Goal: Information Seeking & Learning: Check status

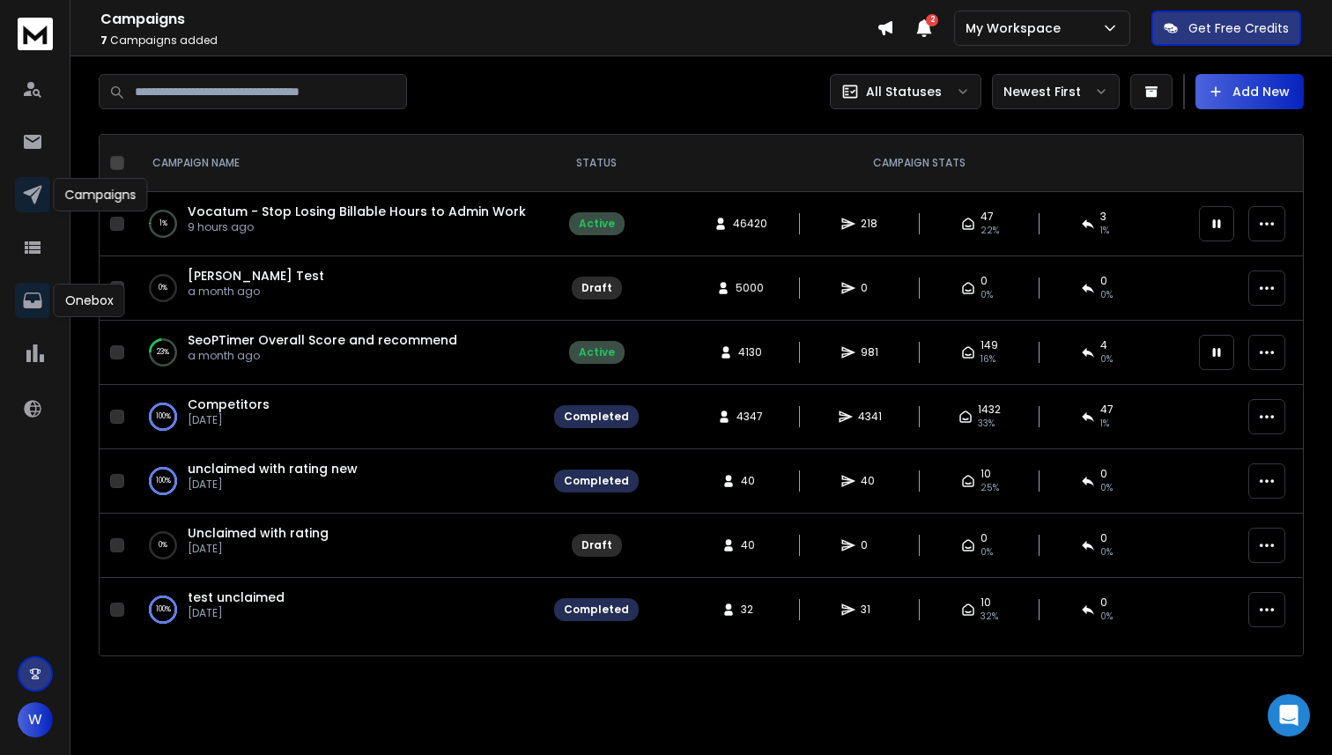
click at [25, 303] on icon at bounding box center [32, 300] width 18 height 16
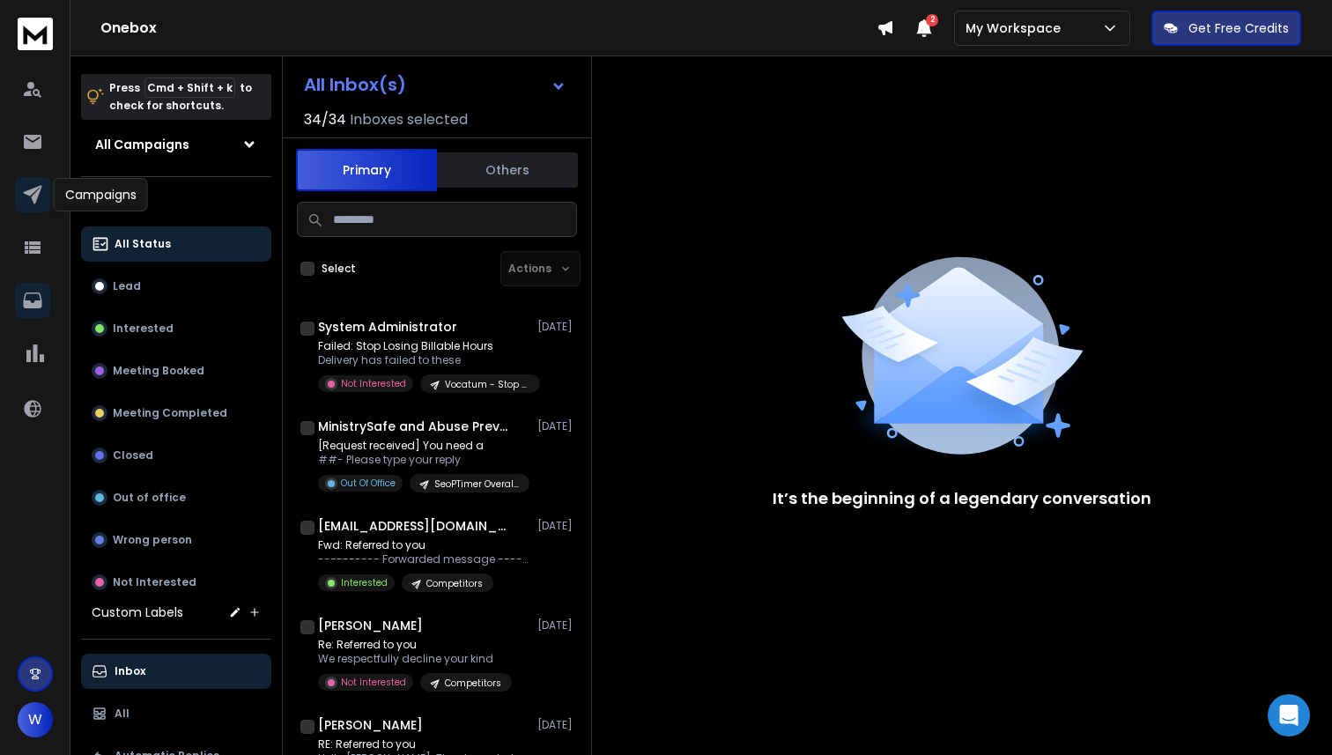
click at [31, 186] on icon at bounding box center [32, 194] width 21 height 21
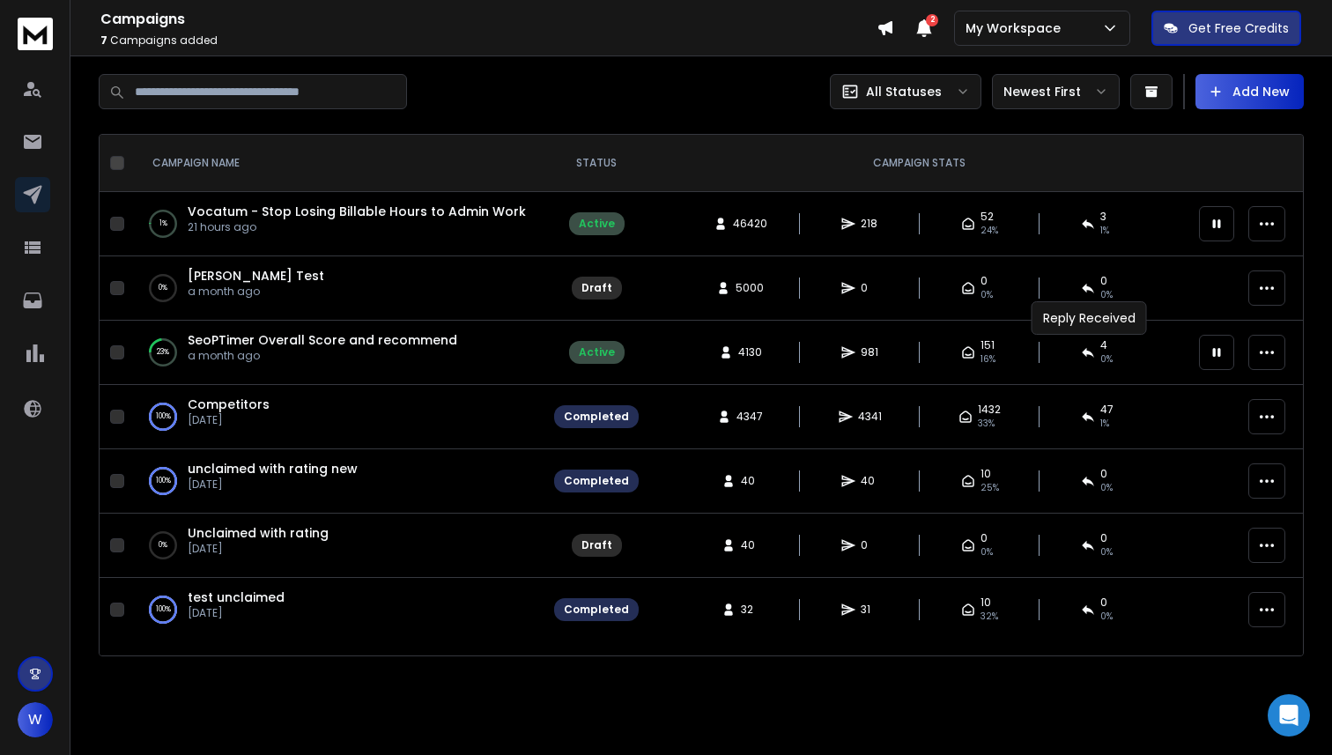
click at [1089, 346] on div "4 0 %" at bounding box center [1098, 352] width 53 height 28
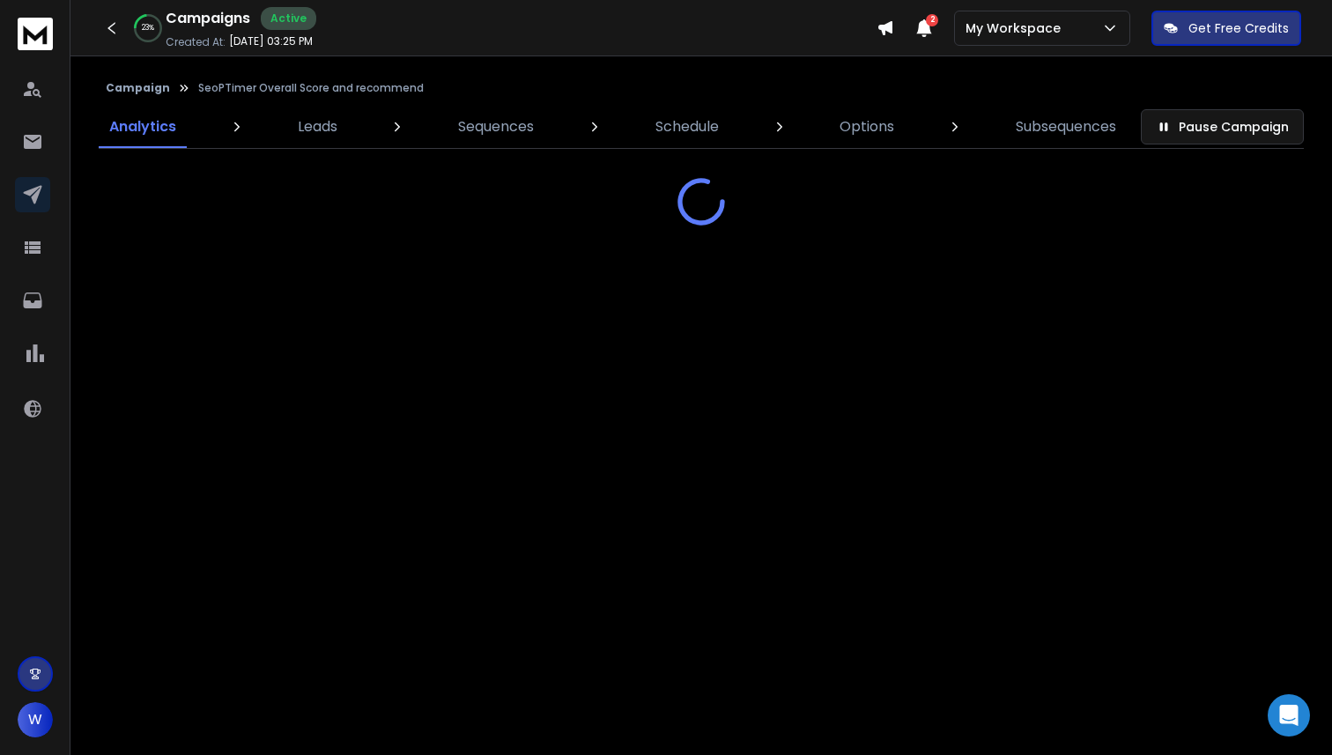
click at [1089, 346] on div "Your warmest leads are on your site – Turn visits into conversations Reach Out …" at bounding box center [666, 377] width 1332 height 755
